Goal: Check status: Check status

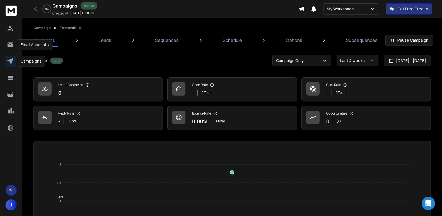
click at [10, 42] on icon at bounding box center [10, 44] width 7 height 7
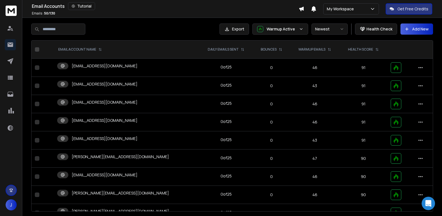
click at [52, 32] on input at bounding box center [58, 28] width 54 height 11
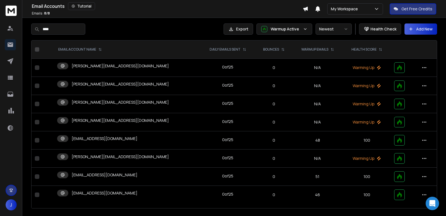
type input "****"
click at [108, 67] on p "[PERSON_NAME][EMAIL_ADDRESS][DOMAIN_NAME]" at bounding box center [120, 66] width 97 height 6
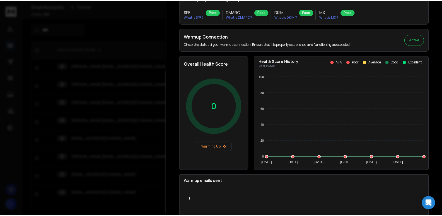
scroll to position [58, 0]
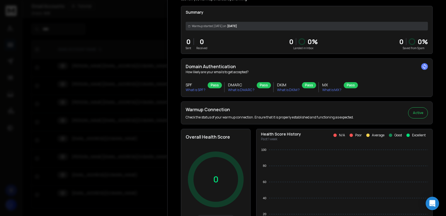
click at [159, 57] on div at bounding box center [223, 108] width 446 height 216
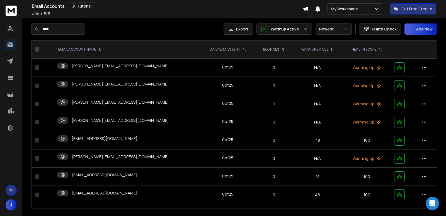
click at [8, 59] on icon at bounding box center [10, 61] width 7 height 7
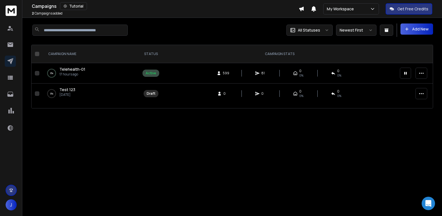
click at [67, 70] on span "Telehealth-01" at bounding box center [72, 68] width 26 height 5
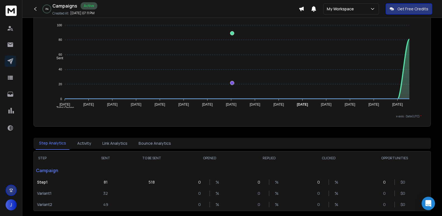
scroll to position [144, 0]
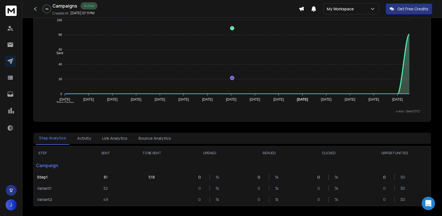
click at [78, 137] on button "Activity" at bounding box center [84, 138] width 21 height 12
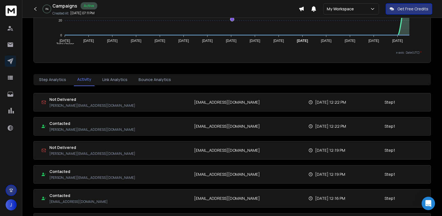
scroll to position [202, 0]
click at [106, 82] on button "Link Analytics" at bounding box center [115, 80] width 32 height 12
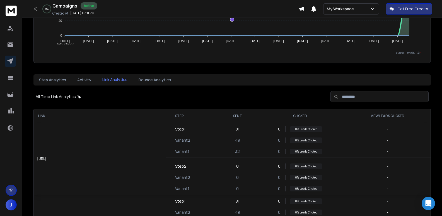
click at [149, 80] on button "Bounce Analytics" at bounding box center [154, 80] width 39 height 12
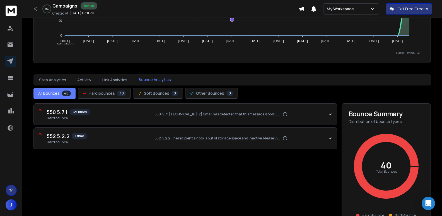
click at [328, 115] on icon "button" at bounding box center [330, 114] width 4 height 4
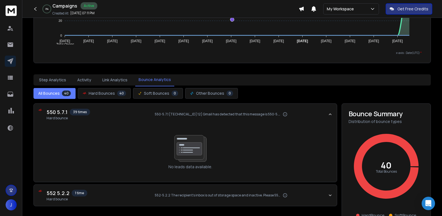
click at [330, 116] on icon "button" at bounding box center [330, 114] width 4 height 4
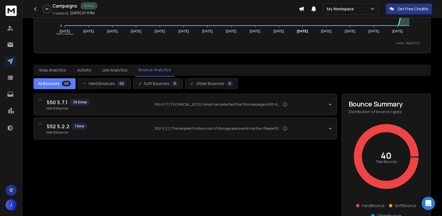
scroll to position [231, 0]
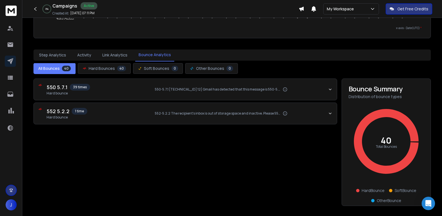
click at [103, 66] on span "Hard Bounces" at bounding box center [102, 69] width 26 height 6
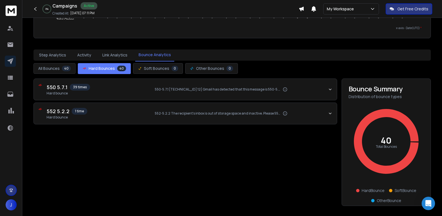
click at [150, 66] on span "Soft Bounces" at bounding box center [156, 69] width 25 height 6
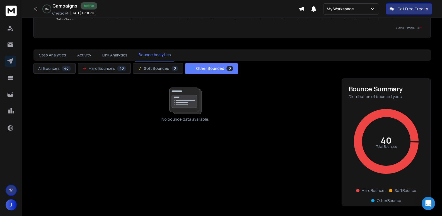
click at [197, 66] on span "Other Bounces" at bounding box center [210, 69] width 28 height 6
click at [117, 66] on span "40" at bounding box center [121, 69] width 9 height 6
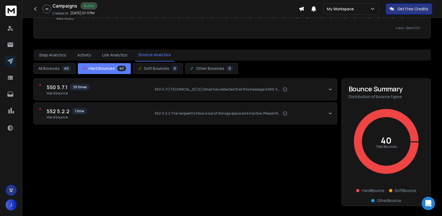
click at [66, 66] on span "40" at bounding box center [66, 69] width 9 height 6
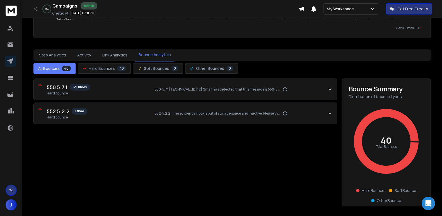
click at [43, 51] on div "Leads Contacted 81 Open Rate 0.00 % 0 Total Click Rate 0.00 % 0 Total Reply Rat…" at bounding box center [231, 28] width 397 height 357
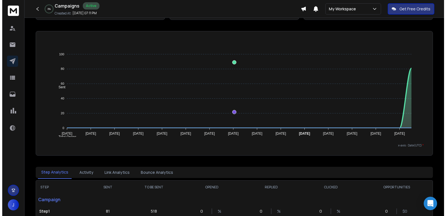
scroll to position [0, 0]
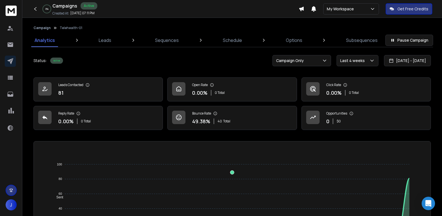
click at [108, 45] on link "Leads" at bounding box center [104, 39] width 19 height 13
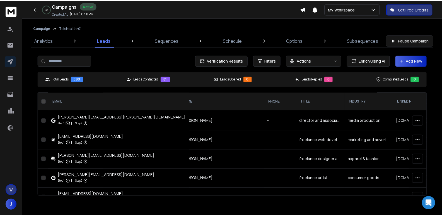
scroll to position [0, 87]
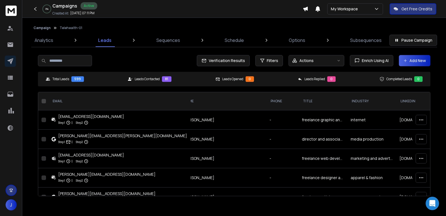
click at [48, 43] on p "Analytics" at bounding box center [44, 40] width 19 height 7
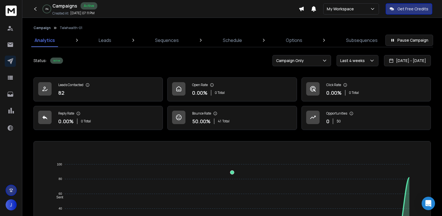
click at [90, 205] on foreignobject "Sent Total Opens Unique Opens Links Clicked Total Replies" at bounding box center [232, 198] width 360 height 98
